Goal: Task Accomplishment & Management: Manage account settings

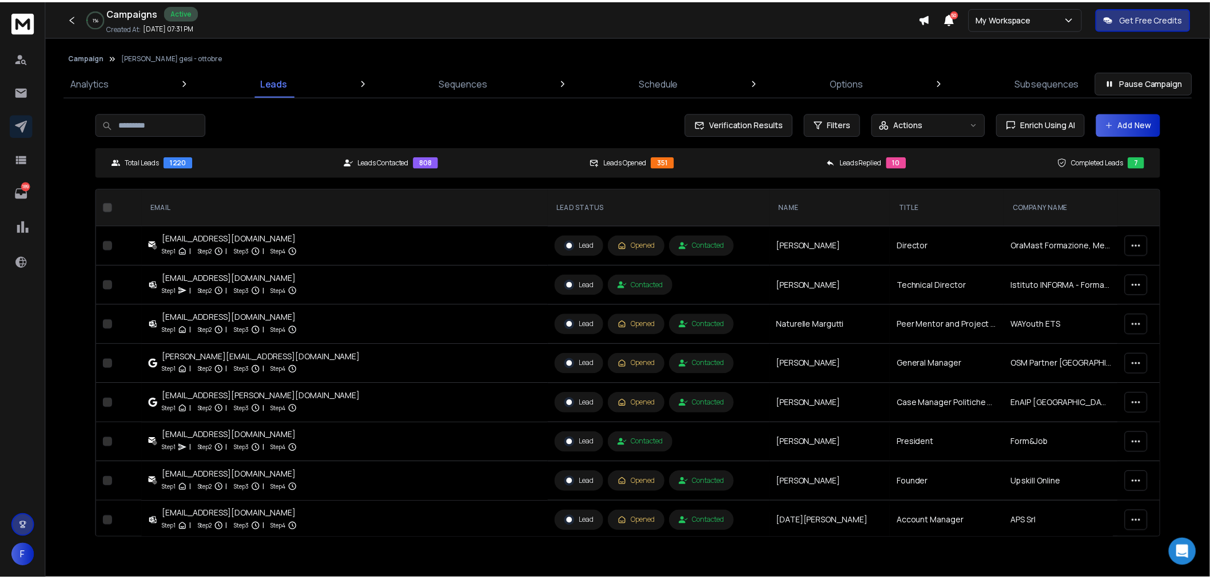
scroll to position [1271, 0]
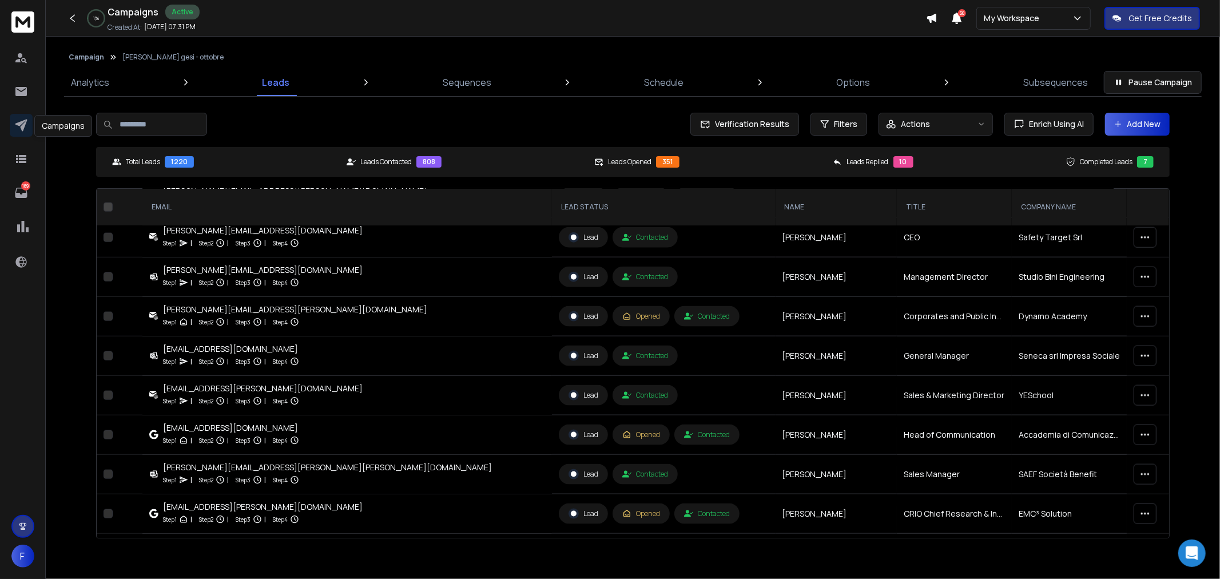
click at [30, 121] on link at bounding box center [21, 125] width 23 height 23
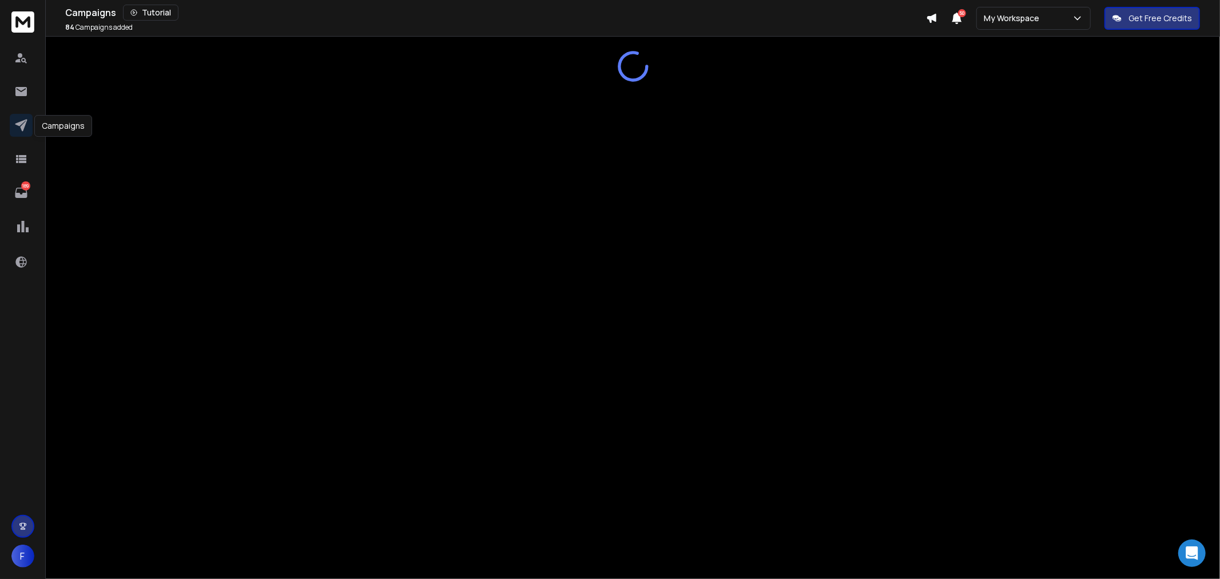
click at [30, 121] on link at bounding box center [21, 125] width 23 height 23
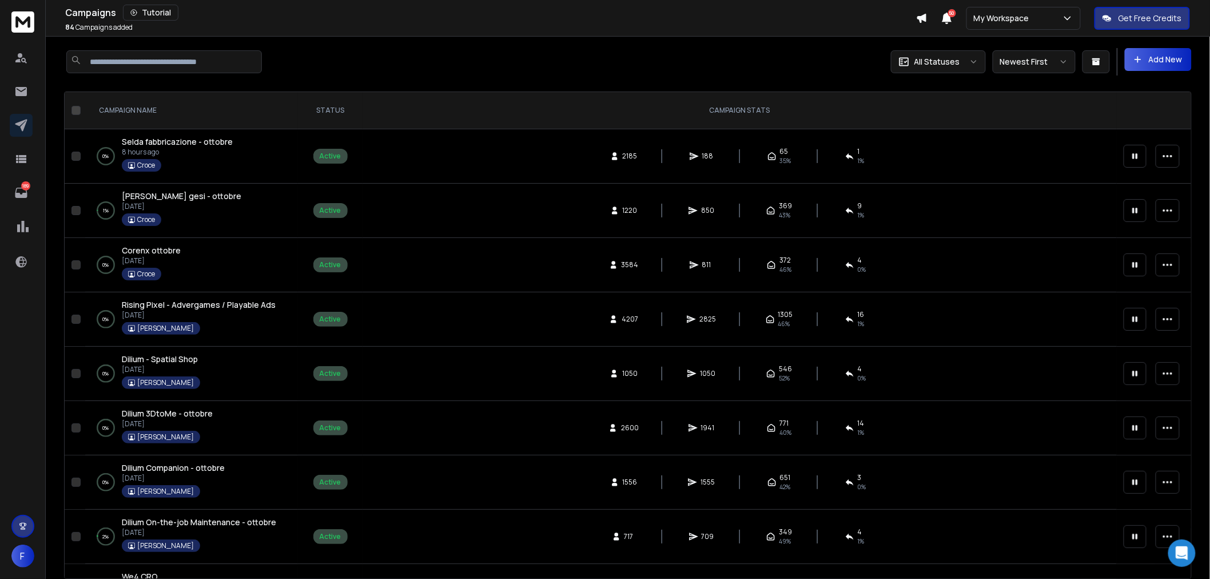
click at [142, 58] on input at bounding box center [164, 61] width 196 height 23
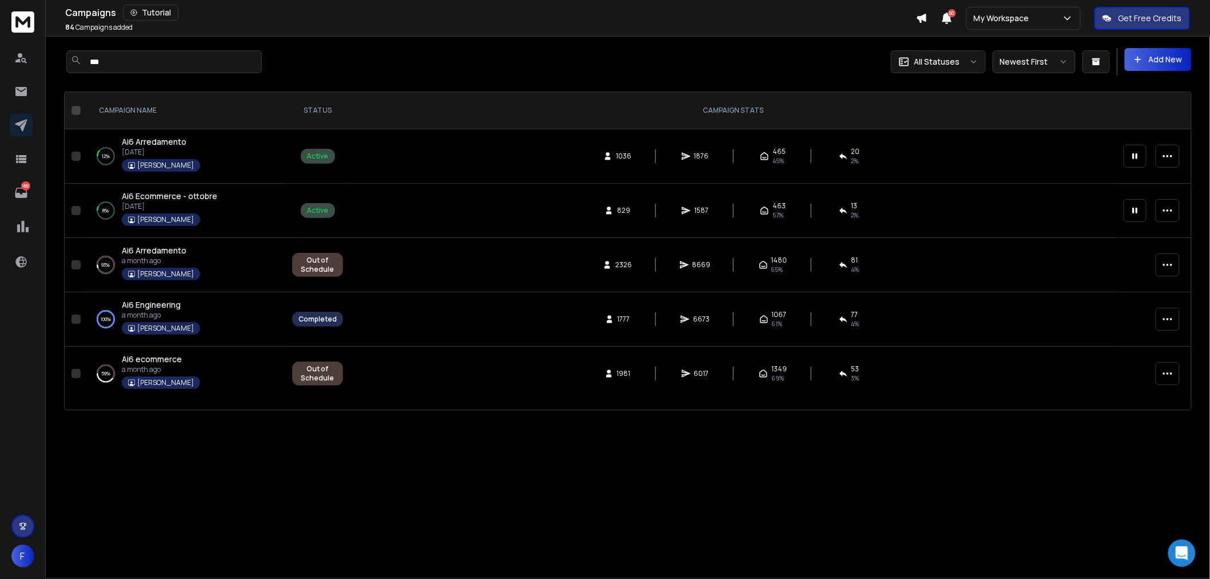
type input "***"
click at [207, 145] on div "12 % Ai6 Arredamento [DATE] [PERSON_NAME]" at bounding box center [185, 156] width 177 height 40
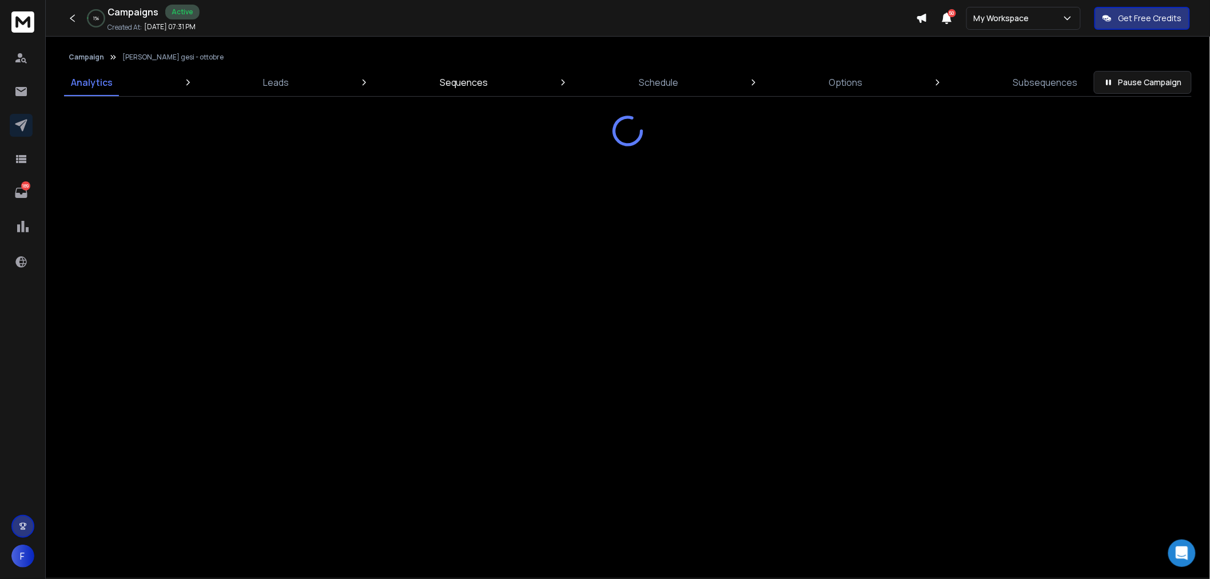
click at [453, 82] on p "Sequences" at bounding box center [464, 83] width 49 height 14
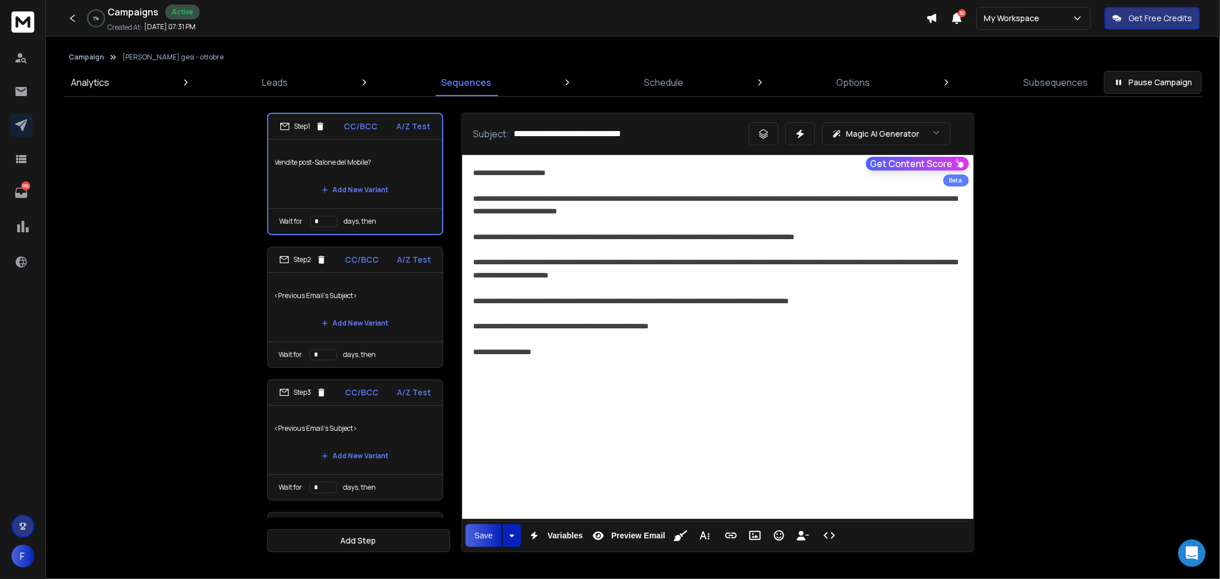
drag, startPoint x: 129, startPoint y: 93, endPoint x: 93, endPoint y: 80, distance: 38.7
click at [128, 93] on div "Analytics Leads Sequences Schedule Options Subsequences" at bounding box center [579, 82] width 1031 height 27
click at [93, 80] on p "Analytics" at bounding box center [90, 83] width 38 height 14
